Goal: Communication & Community: Answer question/provide support

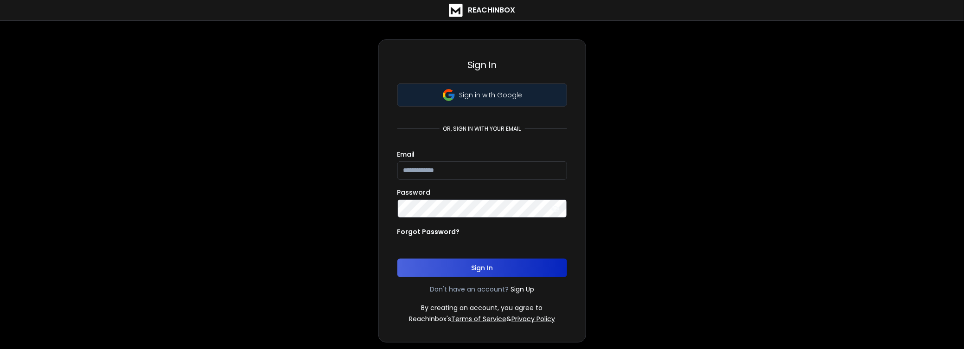
click at [495, 88] on button "Sign in with Google" at bounding box center [482, 94] width 170 height 23
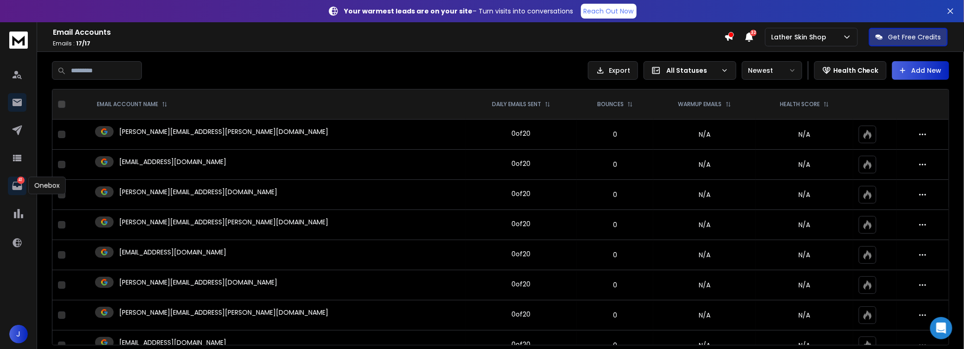
click at [10, 184] on link "41" at bounding box center [17, 186] width 19 height 19
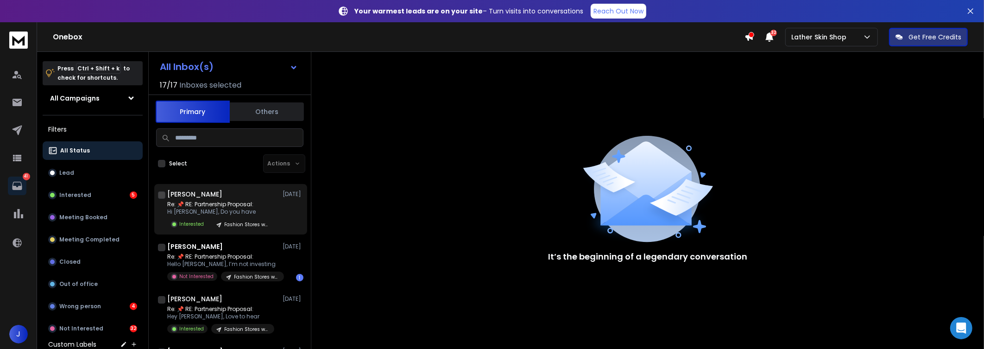
click at [235, 201] on p "Re: 📌 RE: Partnership Proposal:" at bounding box center [220, 204] width 107 height 7
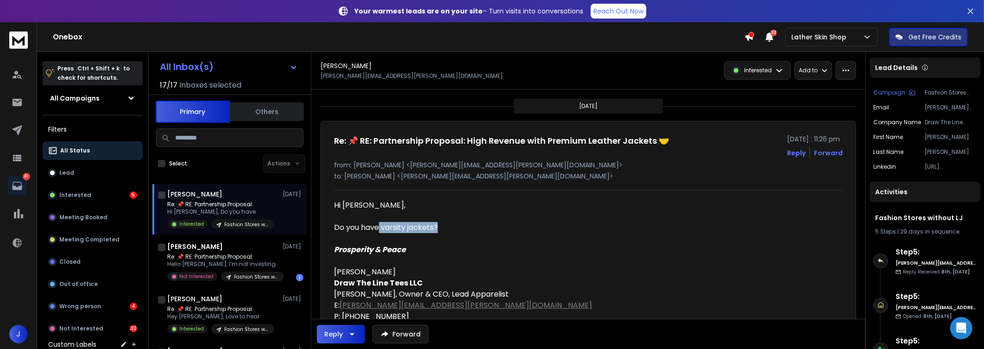
drag, startPoint x: 379, startPoint y: 224, endPoint x: 449, endPoint y: 223, distance: 70.0
click at [449, 223] on div "Do you have varsity jackets?" at bounding box center [469, 227] width 271 height 11
click at [456, 235] on div at bounding box center [469, 238] width 271 height 11
click at [503, 163] on p "from: [PERSON_NAME] <[PERSON_NAME][EMAIL_ADDRESS][PERSON_NAME][DOMAIN_NAME]>" at bounding box center [588, 164] width 509 height 9
drag, startPoint x: 506, startPoint y: 164, endPoint x: 396, endPoint y: 165, distance: 109.9
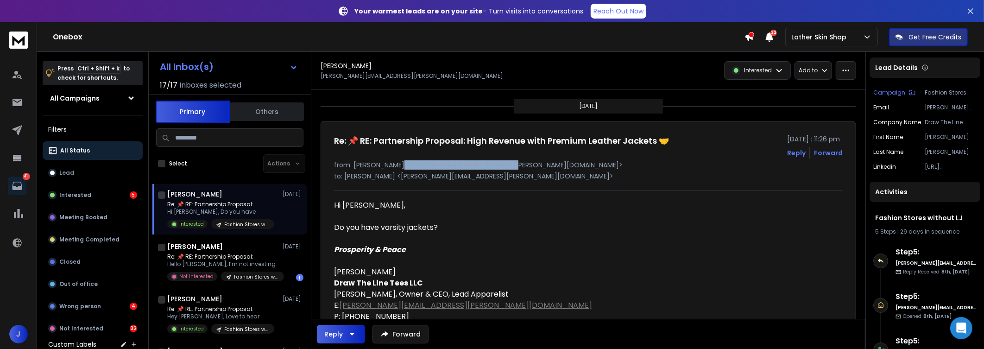
click at [396, 165] on p "from: [PERSON_NAME] <[PERSON_NAME][EMAIL_ADDRESS][PERSON_NAME][DOMAIN_NAME]>" at bounding box center [588, 164] width 509 height 9
copy p "[PERSON_NAME][EMAIL_ADDRESS][PERSON_NAME][DOMAIN_NAME]"
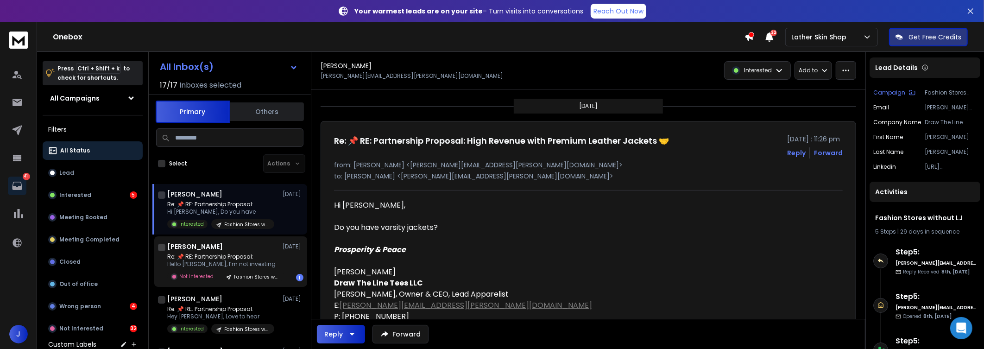
click at [223, 249] on div "[PERSON_NAME] [DATE]" at bounding box center [235, 246] width 136 height 9
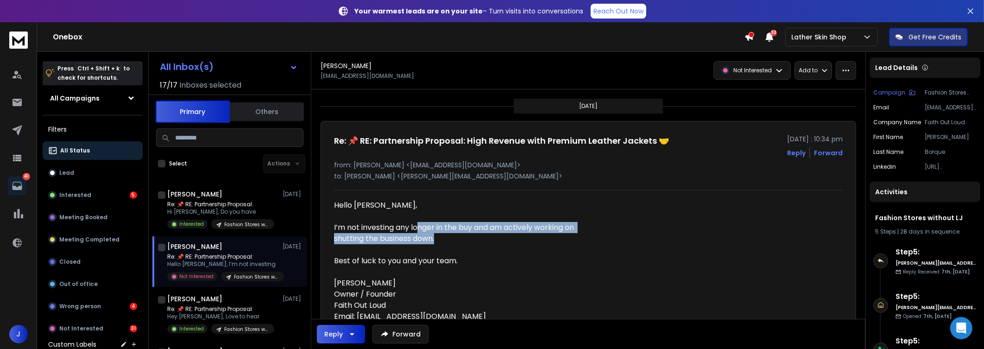
drag, startPoint x: 421, startPoint y: 227, endPoint x: 459, endPoint y: 240, distance: 40.6
click at [459, 240] on div "I’m not investing any longer in the buy and am actively working on shutting the…" at bounding box center [469, 233] width 271 height 22
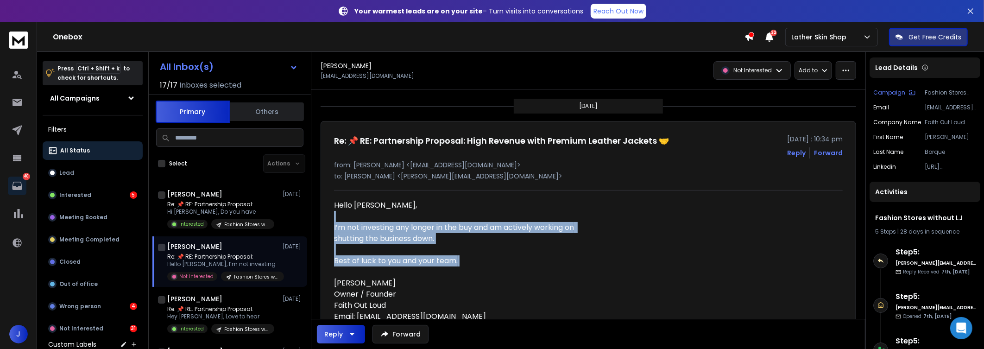
drag, startPoint x: 473, startPoint y: 267, endPoint x: 343, endPoint y: 216, distance: 139.8
click at [411, 264] on div "Best of luck to you and your team. [PERSON_NAME] Owner / Founder Faith Out Loud…" at bounding box center [469, 288] width 271 height 67
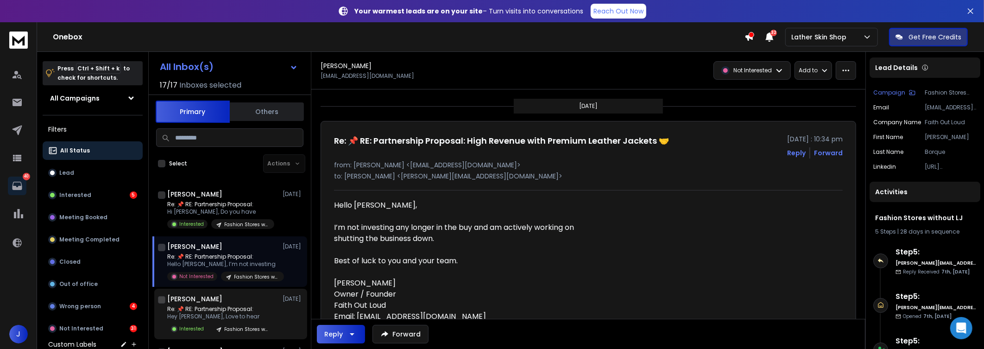
click at [202, 309] on p "Re: 📌 RE: Partnership Proposal:" at bounding box center [220, 308] width 107 height 7
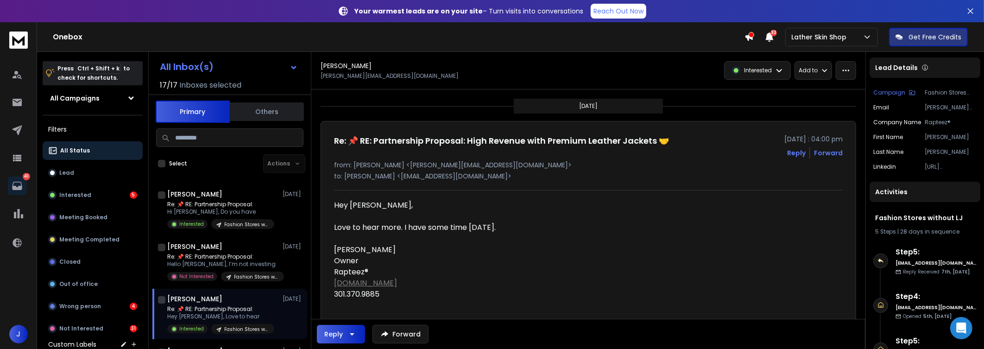
drag, startPoint x: 337, startPoint y: 228, endPoint x: 548, endPoint y: 230, distance: 210.9
click at [548, 230] on div "Love to hear more. I have some time [DATE]. [PERSON_NAME] Owner Rapteez® [DOMAI…" at bounding box center [469, 261] width 271 height 78
click at [527, 225] on div "Love to hear more. I have some time [DATE]. [PERSON_NAME] Owner Rapteez® [DOMAI…" at bounding box center [469, 261] width 271 height 78
click at [488, 231] on div "Love to hear more. I have some time [DATE]. [PERSON_NAME] Owner Rapteez® [DOMAI…" at bounding box center [469, 261] width 271 height 78
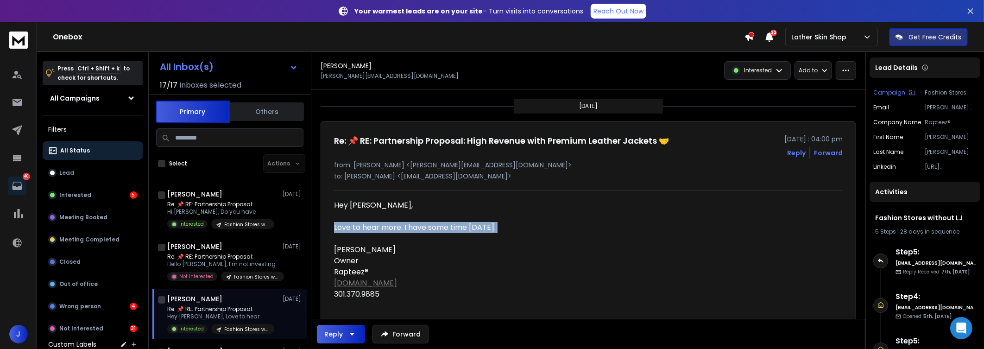
click at [488, 231] on div "Love to hear more. I have some time [DATE]. [PERSON_NAME] Owner Rapteez® [DOMAI…" at bounding box center [469, 261] width 271 height 78
click at [445, 229] on div "Love to hear more. I have some time [DATE]. [PERSON_NAME] Owner Rapteez® [DOMAI…" at bounding box center [469, 261] width 271 height 78
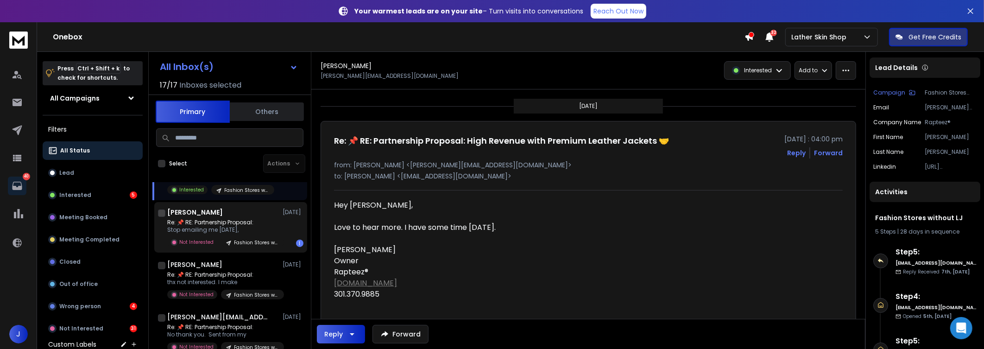
click at [204, 214] on h1 "[PERSON_NAME]" at bounding box center [195, 212] width 56 height 9
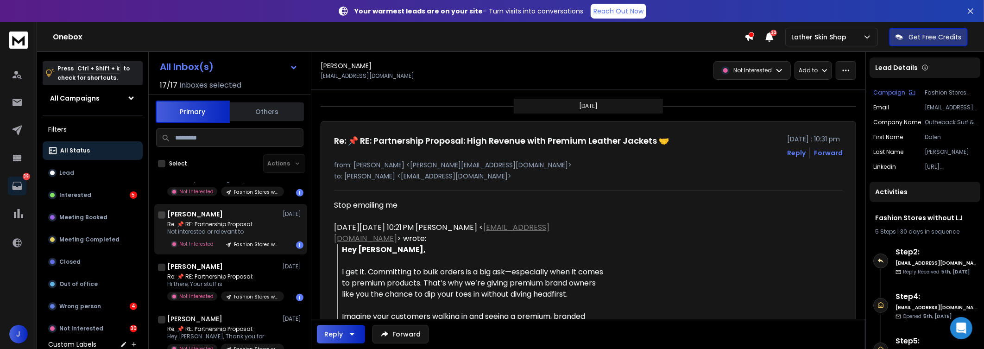
scroll to position [417, 0]
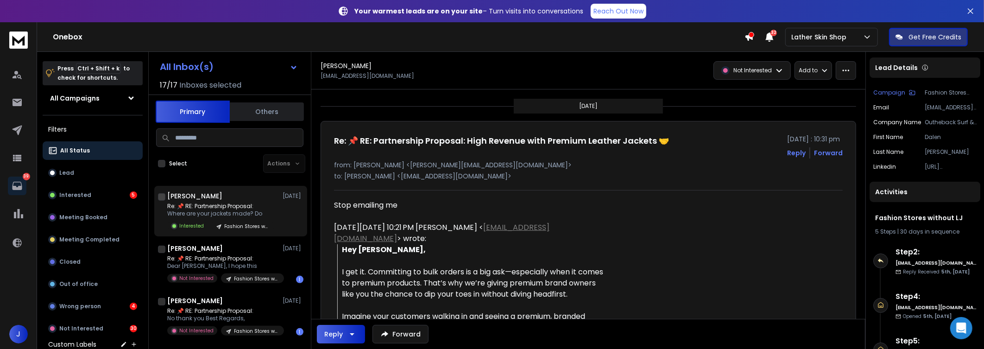
click at [208, 205] on p "Re: 📌 RE: Partnership Proposal:" at bounding box center [220, 206] width 107 height 7
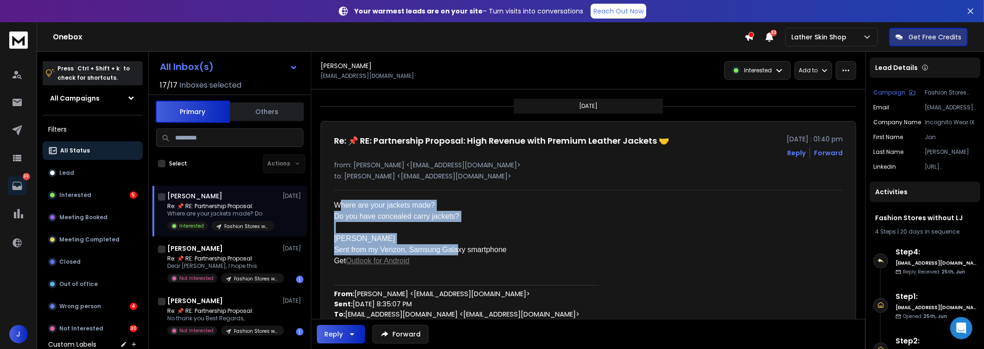
drag, startPoint x: 340, startPoint y: 202, endPoint x: 456, endPoint y: 254, distance: 128.0
click at [456, 257] on div "[PERSON_NAME] Sent from my Verizon, Samsung Galaxy smartphone Get Outlook for A…" at bounding box center [469, 249] width 271 height 33
drag, startPoint x: 455, startPoint y: 261, endPoint x: 370, endPoint y: 210, distance: 98.8
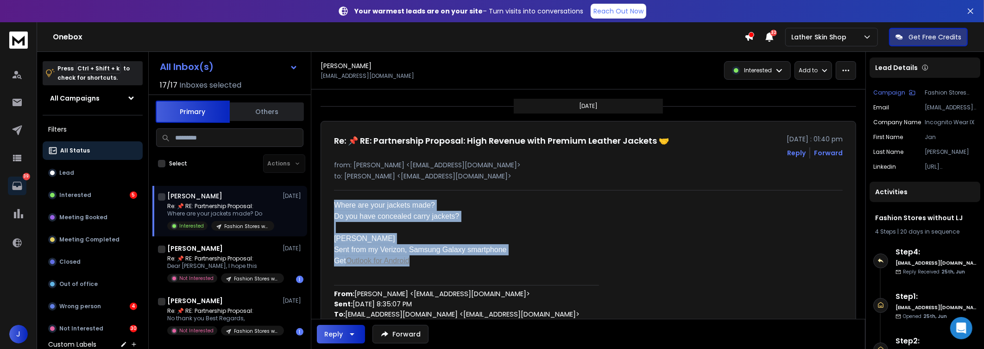
click at [400, 220] on div "Do you have concealed carry jackets?" at bounding box center [469, 216] width 271 height 11
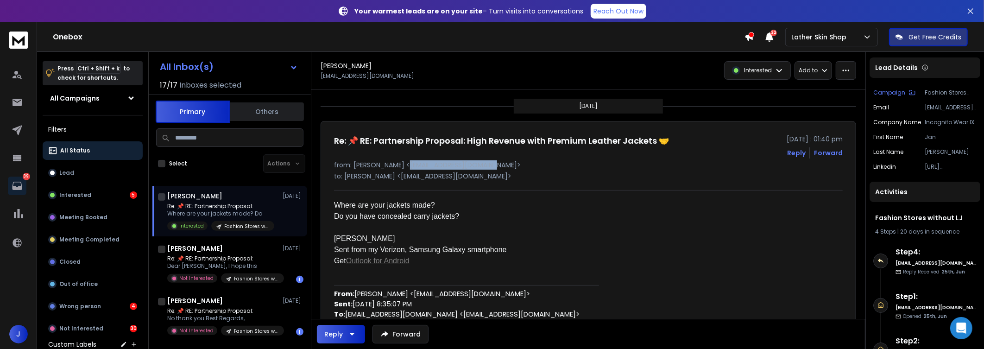
drag, startPoint x: 404, startPoint y: 162, endPoint x: 489, endPoint y: 165, distance: 84.9
click at [489, 165] on p "from: [PERSON_NAME] <[EMAIL_ADDRESS][DOMAIN_NAME]>" at bounding box center [588, 164] width 509 height 9
copy p "[EMAIL_ADDRESS][DOMAIN_NAME]"
